Goal: Find contact information: Find contact information

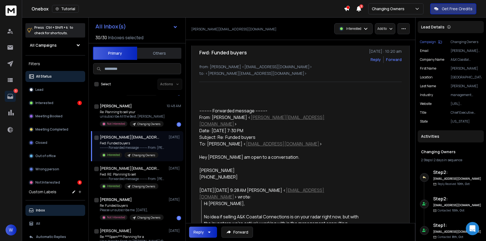
scroll to position [28, 0]
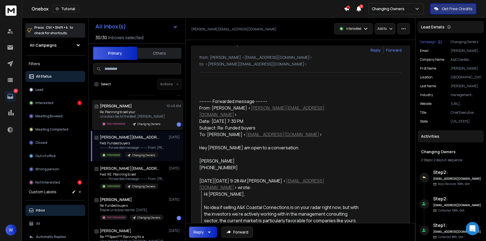
click at [127, 113] on p "Re: Planning to sell your" at bounding box center [132, 112] width 65 height 4
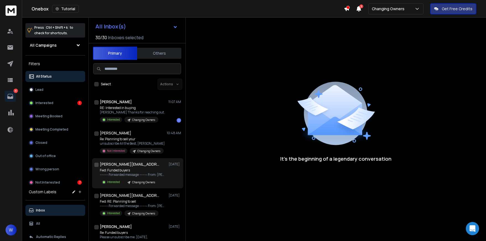
scroll to position [0, 0]
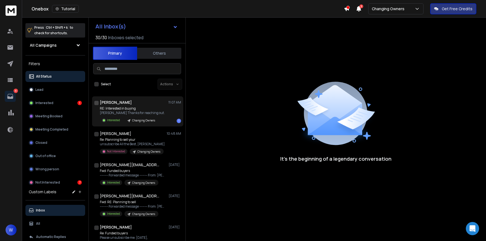
click at [133, 110] on p "RE: Interested in buying" at bounding box center [132, 108] width 65 height 4
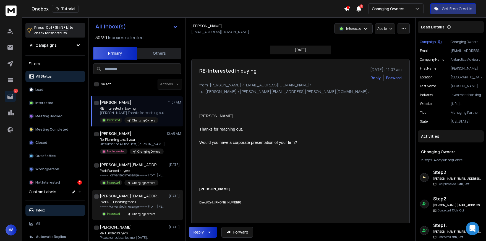
click at [131, 206] on p "---------- Forwarded message --------- From: [PERSON_NAME]" at bounding box center [133, 207] width 66 height 4
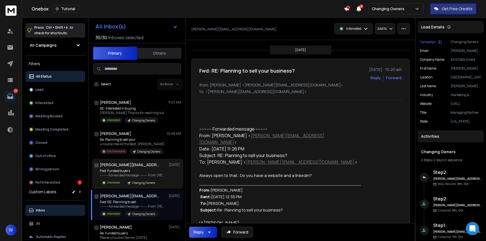
click at [134, 173] on p "---------- Forwarded message --------- From: [PERSON_NAME]" at bounding box center [133, 175] width 66 height 4
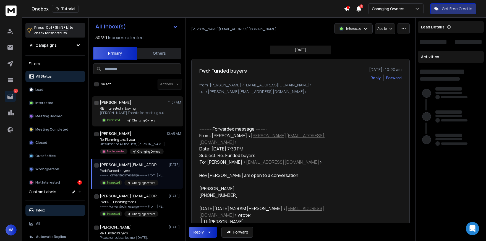
click at [145, 110] on p "RE: Interested in buying" at bounding box center [132, 108] width 65 height 4
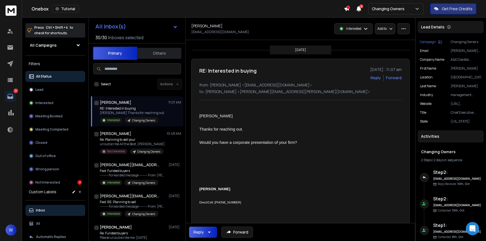
click at [127, 113] on p "[PERSON_NAME] Thanks for reaching out." at bounding box center [132, 113] width 65 height 4
drag, startPoint x: 464, startPoint y: 59, endPoint x: 470, endPoint y: 61, distance: 6.2
click at [470, 61] on p "Antarctica Advisors" at bounding box center [466, 60] width 31 height 4
drag, startPoint x: 231, startPoint y: 189, endPoint x: 200, endPoint y: 191, distance: 31.3
click at [200, 191] on p "[PERSON_NAME]" at bounding box center [279, 189] width 161 height 7
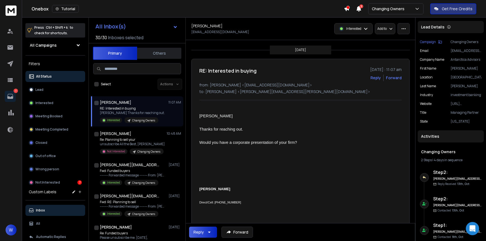
copy span "[PERSON_NAME]"
click at [255, 84] on p "from: [PERSON_NAME] <[EMAIL_ADDRESS][DOMAIN_NAME]>" at bounding box center [300, 85] width 202 height 6
click at [256, 85] on p "from: [PERSON_NAME] <[EMAIL_ADDRESS][DOMAIN_NAME]>" at bounding box center [300, 85] width 202 height 6
click at [470, 50] on p "[EMAIL_ADDRESS][DOMAIN_NAME]" at bounding box center [466, 51] width 31 height 4
drag, startPoint x: 238, startPoint y: 202, endPoint x: 218, endPoint y: 204, distance: 20.2
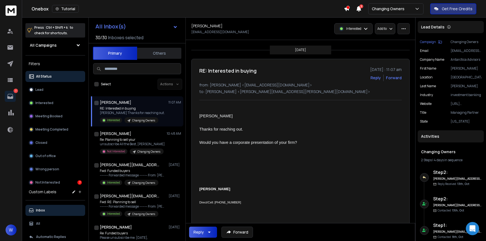
click at [218, 204] on p "Direct/Cell: [PHONE_NUMBER]" at bounding box center [279, 202] width 161 height 7
copy span "[PHONE_NUMBER]"
click at [463, 103] on p "[URL][DOMAIN_NAME]" at bounding box center [466, 104] width 31 height 4
click at [152, 111] on p "RE: Interested in buying" at bounding box center [132, 108] width 65 height 4
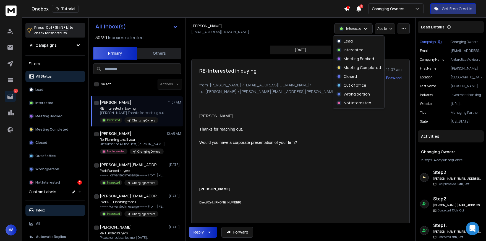
click at [364, 28] on icon at bounding box center [366, 29] width 4 height 4
click at [364, 27] on icon at bounding box center [366, 29] width 4 height 4
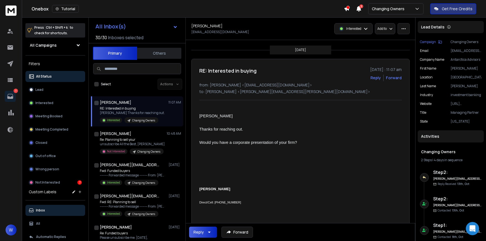
drag, startPoint x: 223, startPoint y: 26, endPoint x: 197, endPoint y: 27, distance: 26.0
click at [197, 27] on div "[PERSON_NAME] [PERSON_NAME] [PERSON_NAME][EMAIL_ADDRESS][DOMAIN_NAME]" at bounding box center [245, 28] width 108 height 11
drag, startPoint x: 238, startPoint y: 34, endPoint x: 241, endPoint y: 32, distance: 3.5
click at [239, 34] on div "[PERSON_NAME] [PERSON_NAME] [PERSON_NAME][EMAIL_ADDRESS][DOMAIN_NAME]" at bounding box center [245, 28] width 108 height 11
drag, startPoint x: 239, startPoint y: 33, endPoint x: 190, endPoint y: 33, distance: 48.7
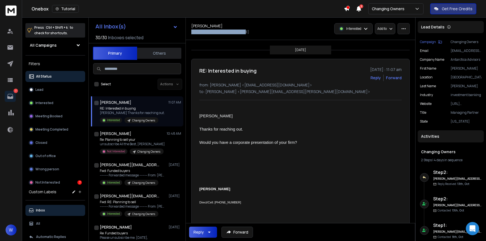
click at [190, 33] on div "[PERSON_NAME] [PERSON_NAME] [EMAIL_ADDRESS][DOMAIN_NAME] Interested Add to Inte…" at bounding box center [301, 29] width 230 height 22
copy p "[EMAIL_ADDRESS][DOMAIN_NAME]"
click at [465, 51] on p "[EMAIL_ADDRESS][DOMAIN_NAME]" at bounding box center [466, 51] width 31 height 4
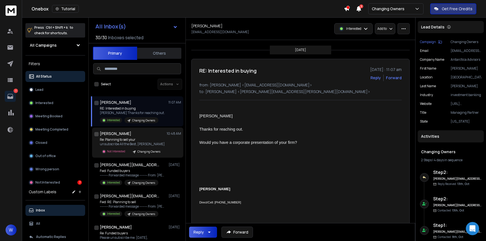
click at [123, 137] on div "[PERSON_NAME] 10:48 AM Re: Planning to sell your unsubscribe All the Best, [PER…" at bounding box center [140, 143] width 81 height 24
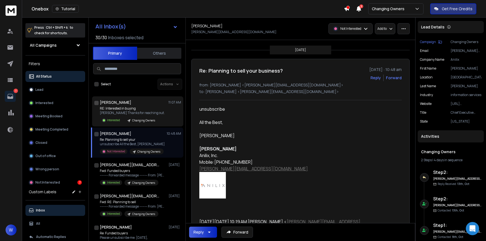
click at [124, 113] on p "[PERSON_NAME] Thanks for reaching out." at bounding box center [132, 113] width 65 height 4
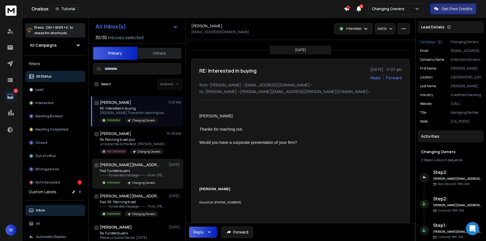
click at [135, 165] on h1 "[PERSON_NAME][EMAIL_ADDRESS][DOMAIN_NAME]" at bounding box center [130, 165] width 61 height 6
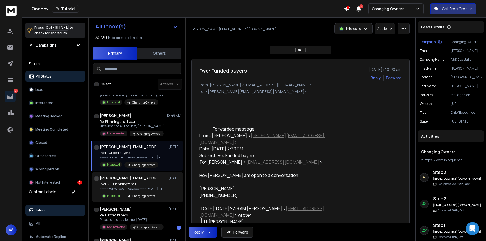
scroll to position [28, 0]
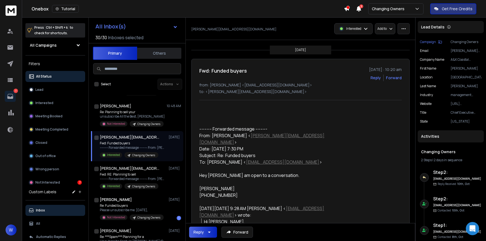
click at [459, 51] on p "[PERSON_NAME][EMAIL_ADDRESS][DOMAIN_NAME]" at bounding box center [466, 51] width 31 height 4
click at [457, 59] on p "A&K Coastal Connections" at bounding box center [466, 60] width 31 height 4
